Goal: Task Accomplishment & Management: Manage account settings

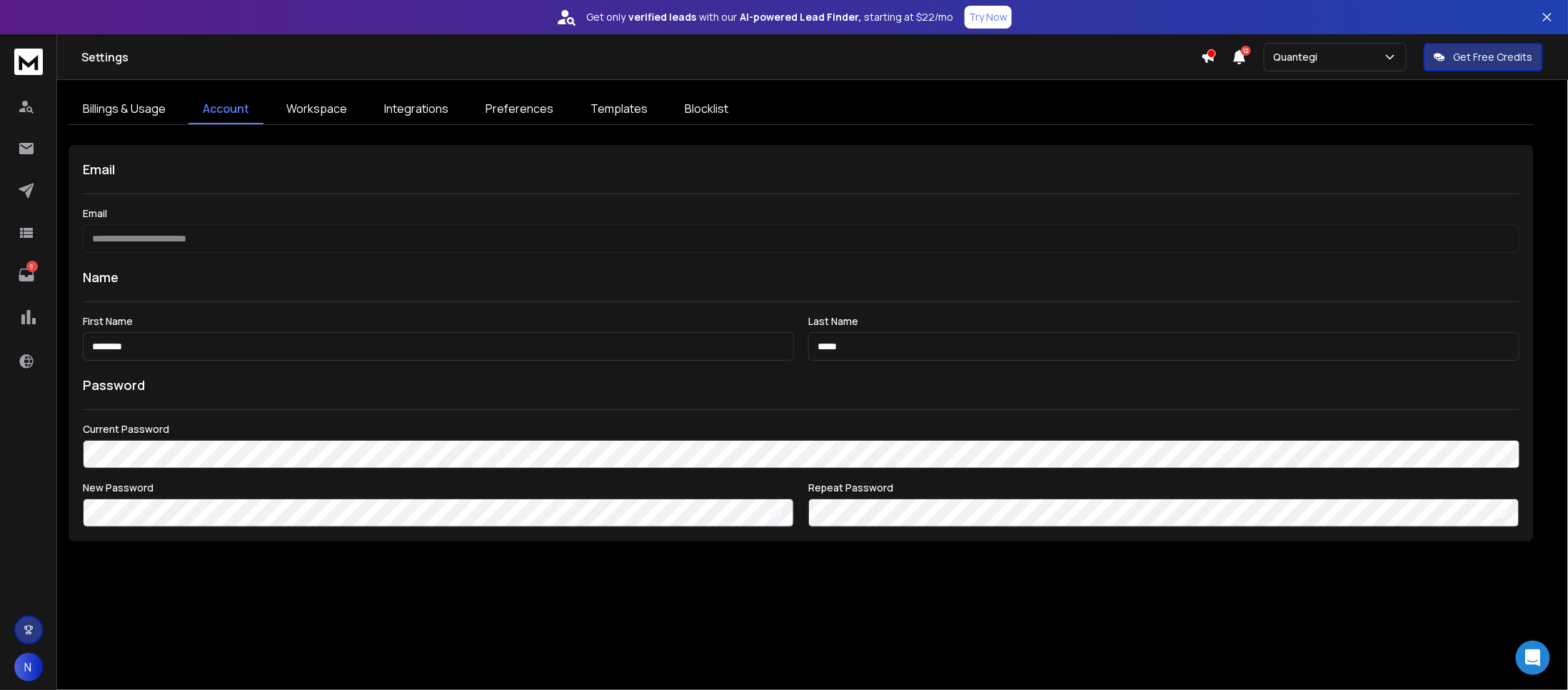
click at [1354, 39] on div "Settings 12 Quantegi Get Free Credits" at bounding box center [784, 57] width 1568 height 46
click at [1358, 66] on button "Quantegi" at bounding box center [1335, 57] width 143 height 28
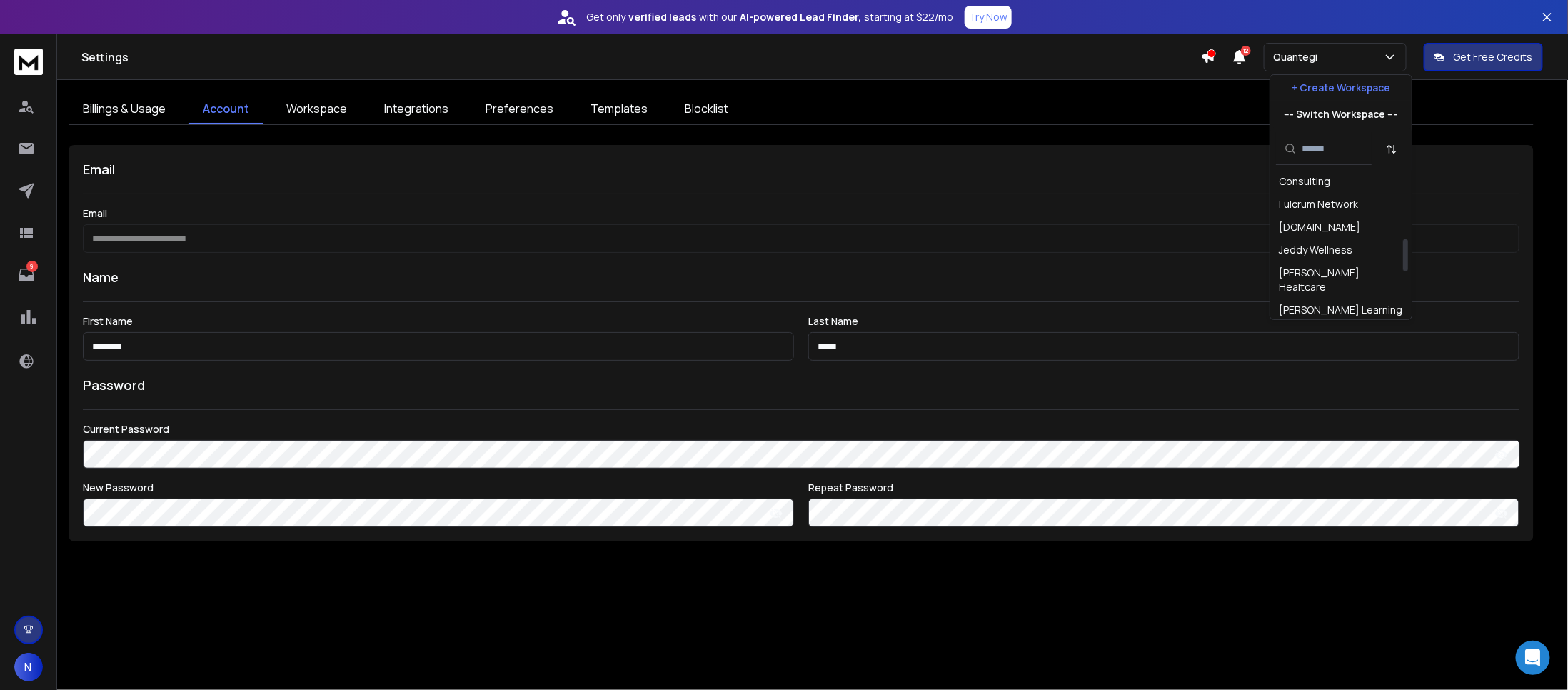
scroll to position [286, 0]
click at [1325, 306] on div "Profit Elevation LLC" at bounding box center [1323, 313] width 91 height 15
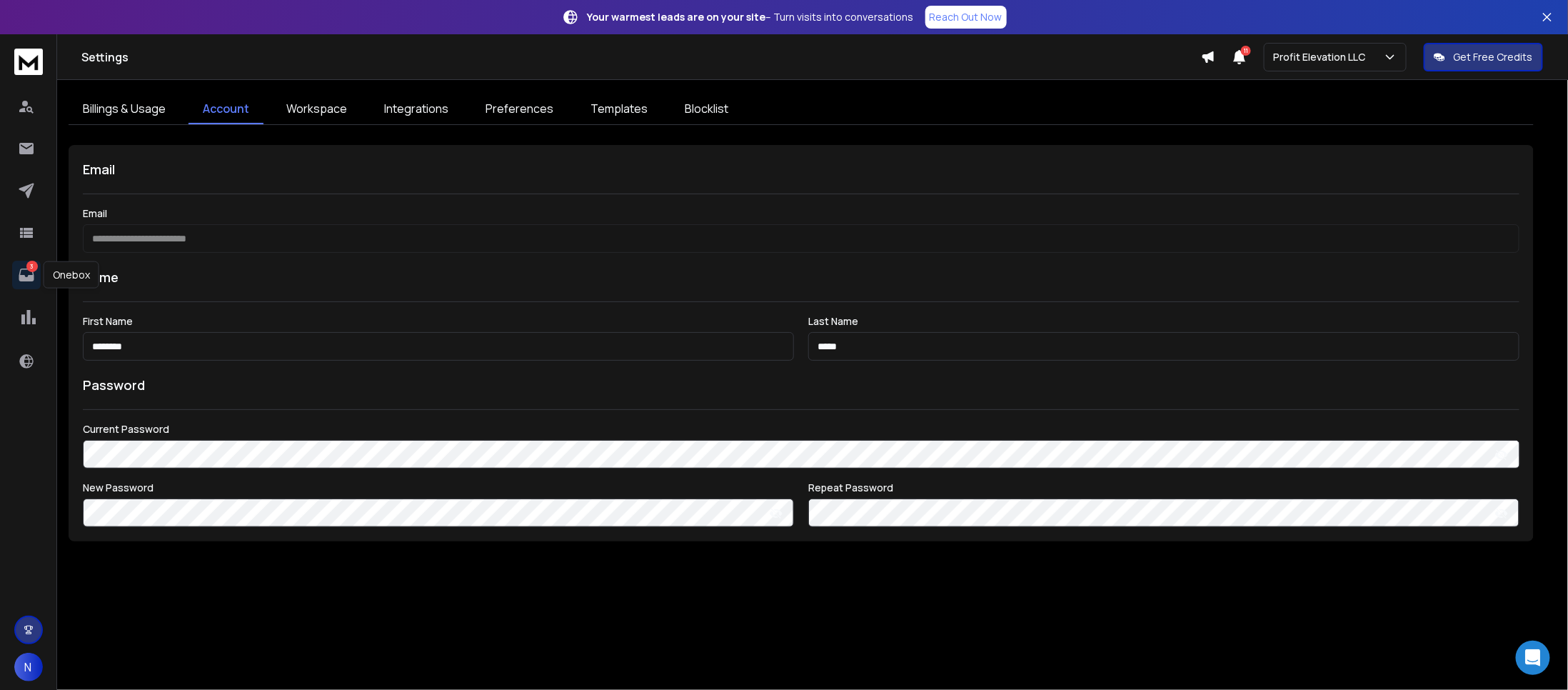
click at [26, 267] on p "3" at bounding box center [32, 266] width 12 height 12
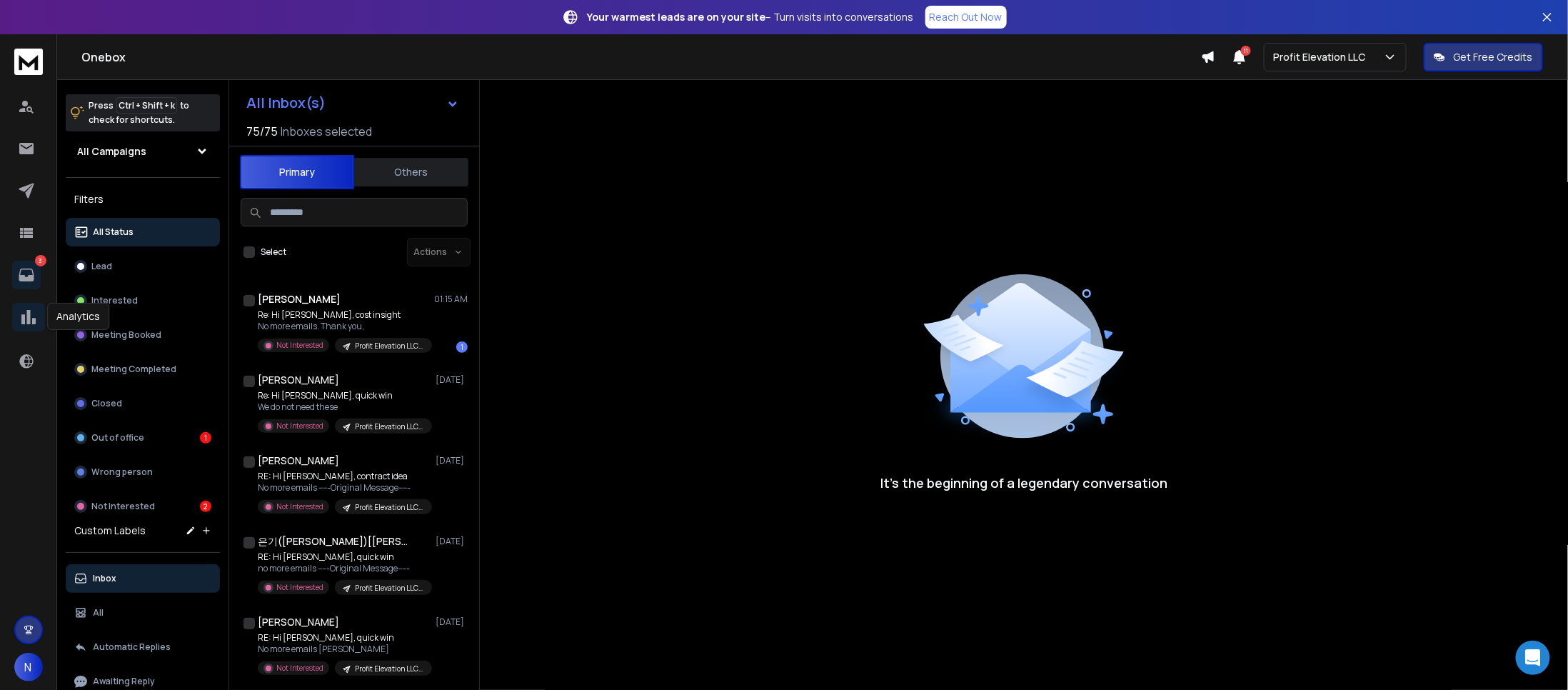
click at [16, 314] on link at bounding box center [28, 317] width 33 height 33
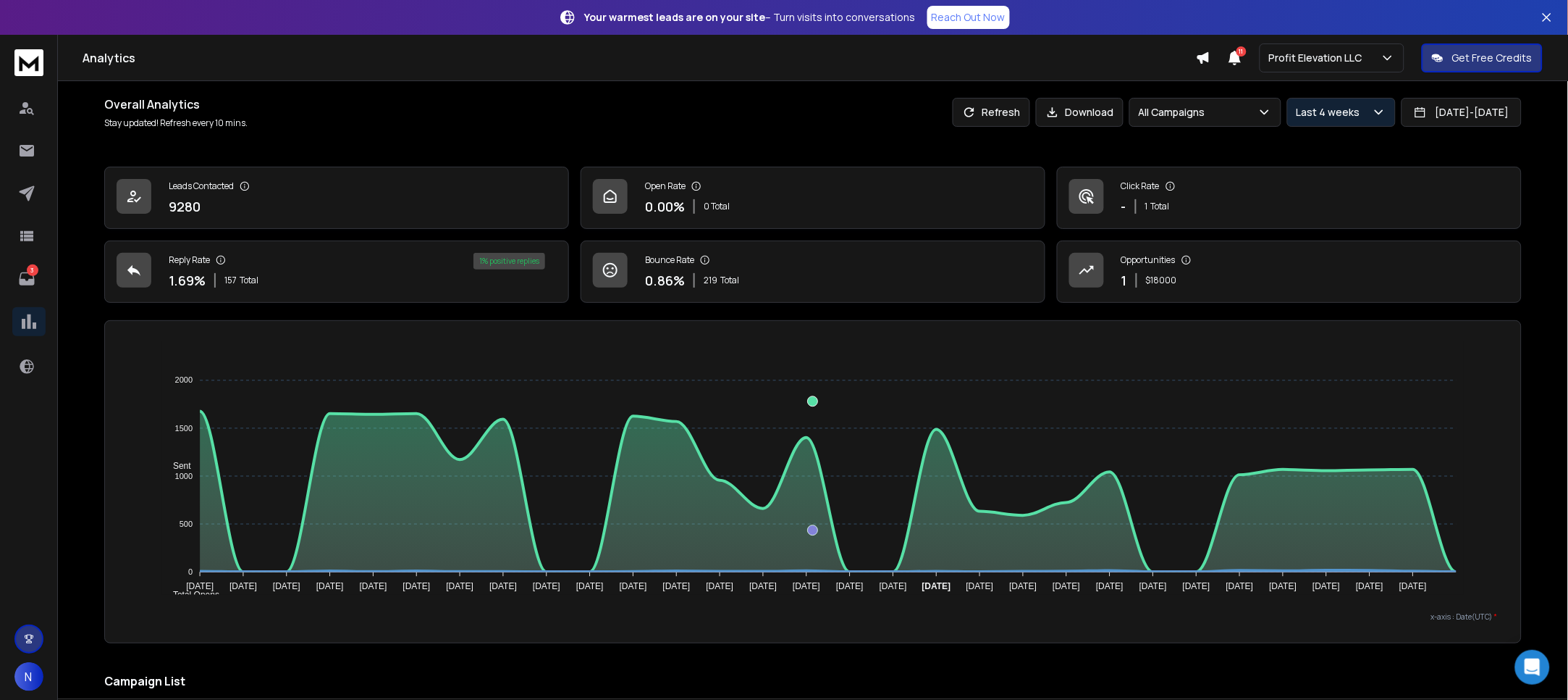
click at [1371, 105] on icon "button" at bounding box center [1378, 112] width 15 height 15
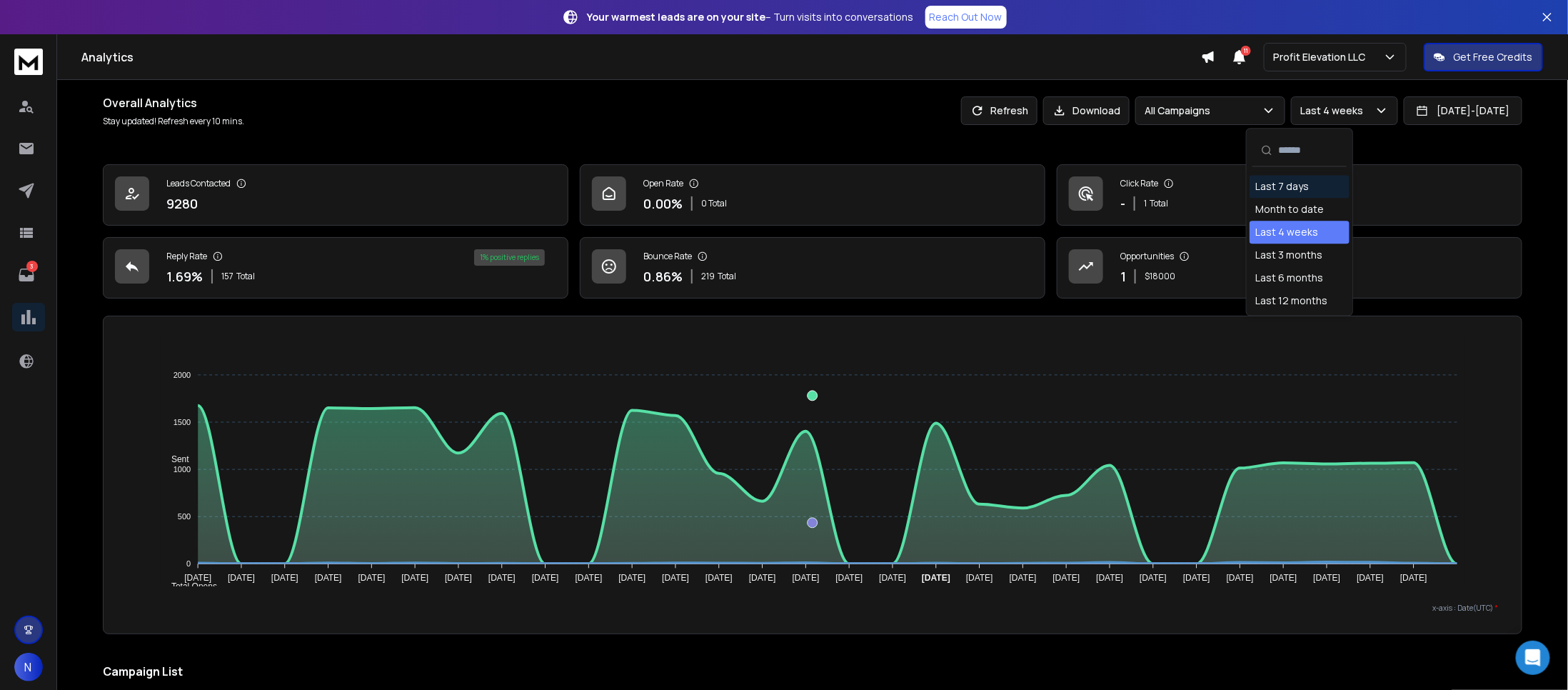
click at [1293, 184] on div "Last 7 days" at bounding box center [1281, 186] width 54 height 15
